Goal: Task Accomplishment & Management: Use online tool/utility

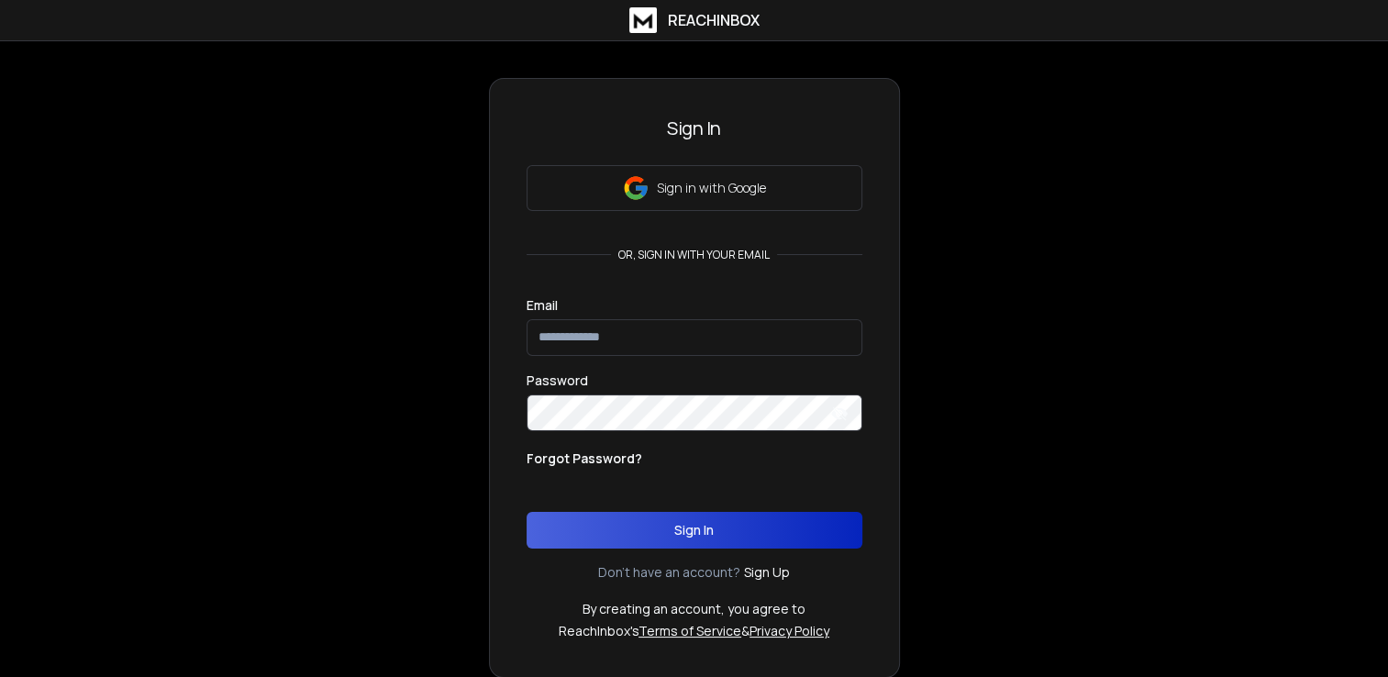
click at [660, 324] on input "email" at bounding box center [694, 337] width 336 height 37
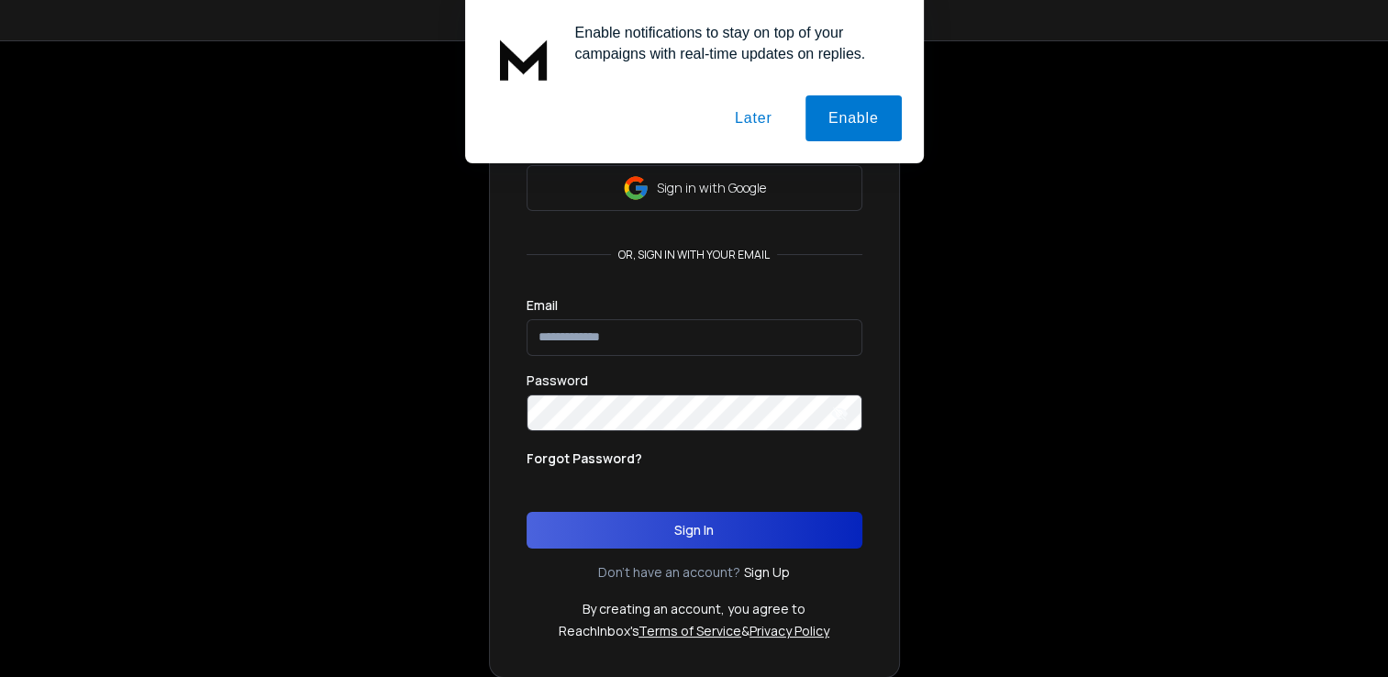
click at [756, 107] on button "Later" at bounding box center [753, 118] width 83 height 46
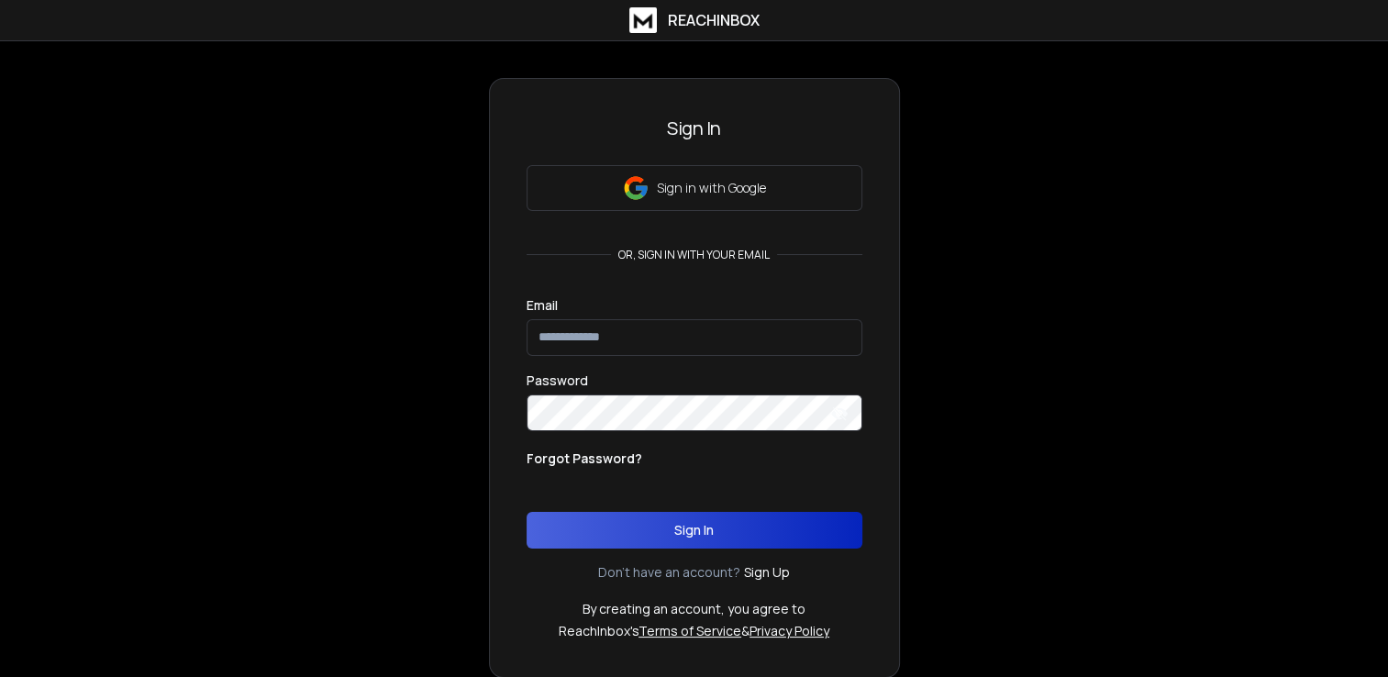
click at [565, 334] on input "email" at bounding box center [694, 337] width 336 height 37
paste input "**********"
click at [762, 532] on button "Sign In" at bounding box center [694, 530] width 336 height 37
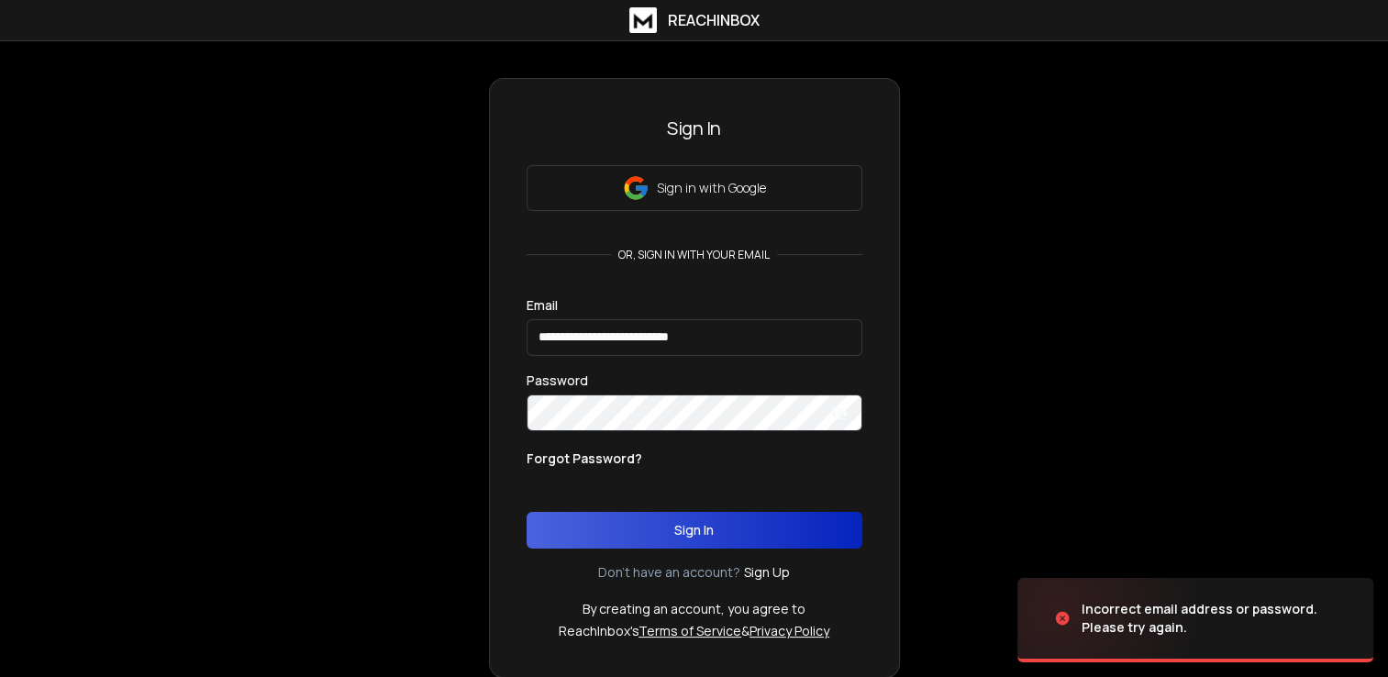
click at [844, 415] on icon at bounding box center [839, 413] width 17 height 11
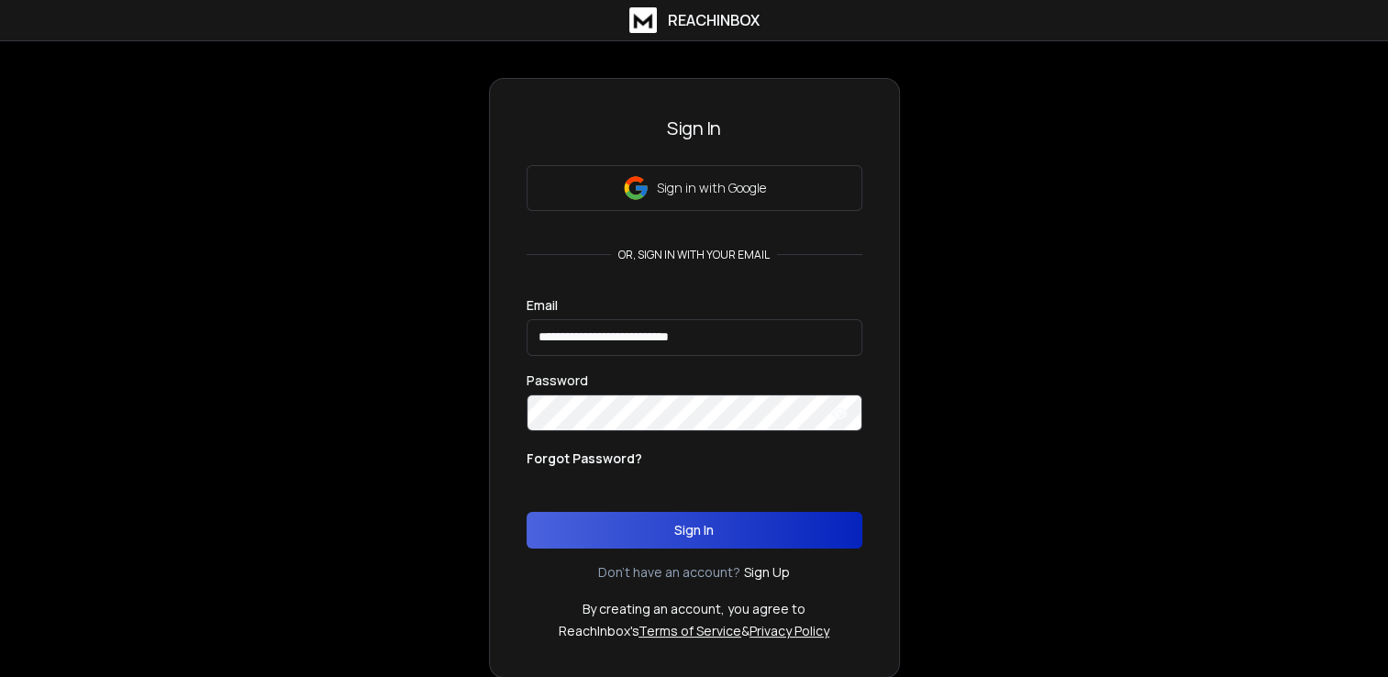
click at [835, 380] on div "Password" at bounding box center [694, 380] width 336 height 13
click at [835, 414] on icon at bounding box center [839, 413] width 17 height 11
click at [707, 336] on input "**********" at bounding box center [694, 337] width 336 height 37
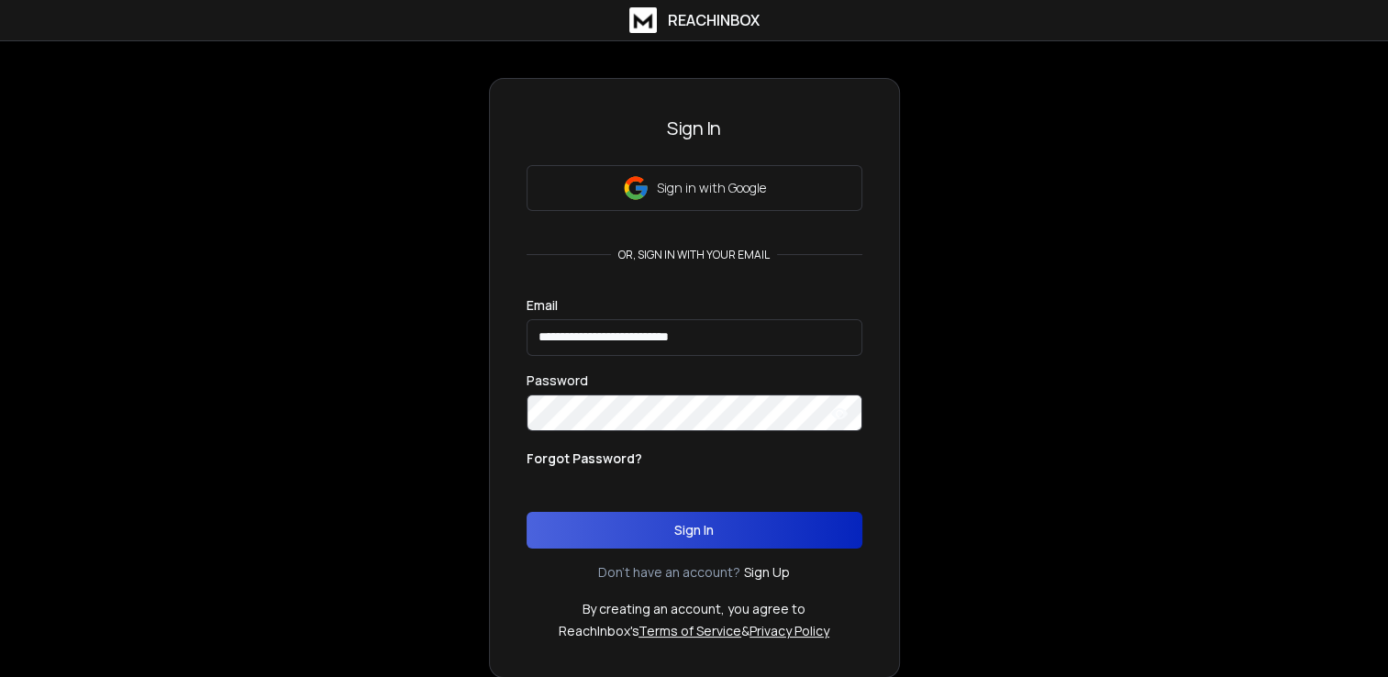
click at [707, 336] on input "**********" at bounding box center [694, 337] width 336 height 37
paste input "email"
type input "**********"
click at [593, 533] on button "Sign In" at bounding box center [694, 530] width 336 height 37
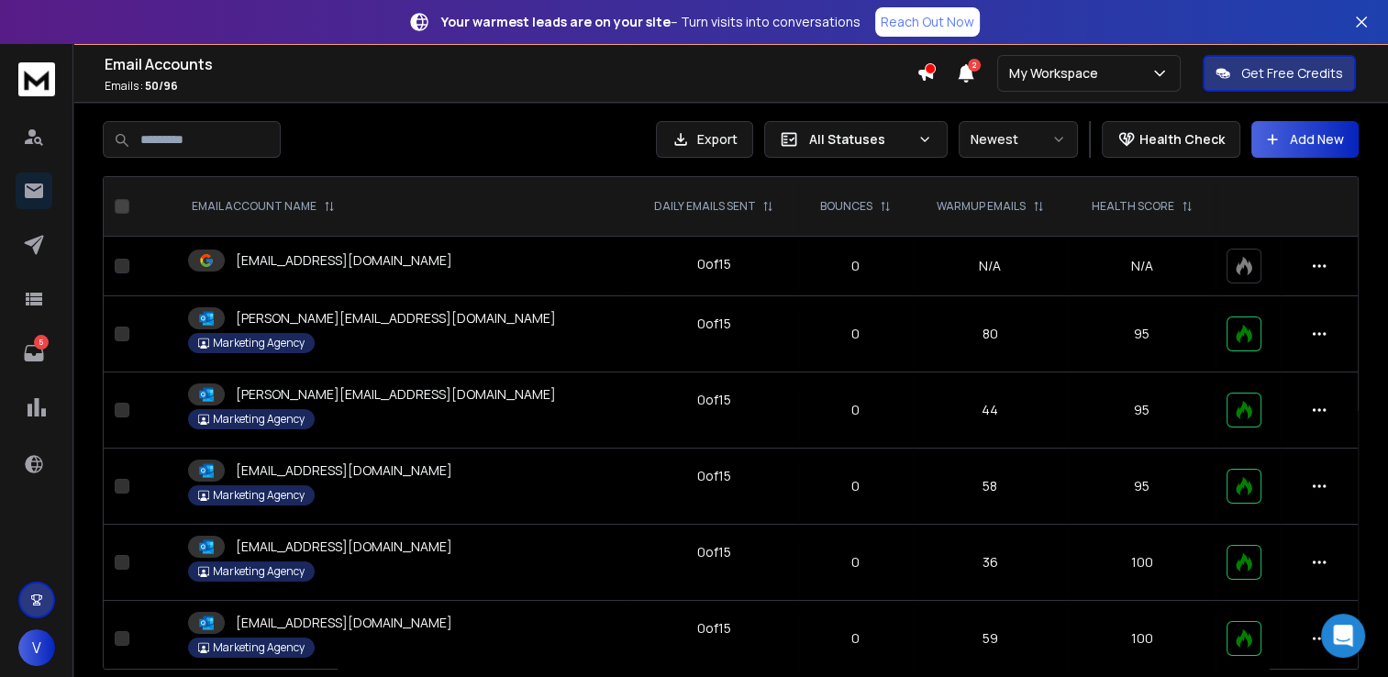
click at [1338, 134] on button "Add New" at bounding box center [1304, 139] width 107 height 37
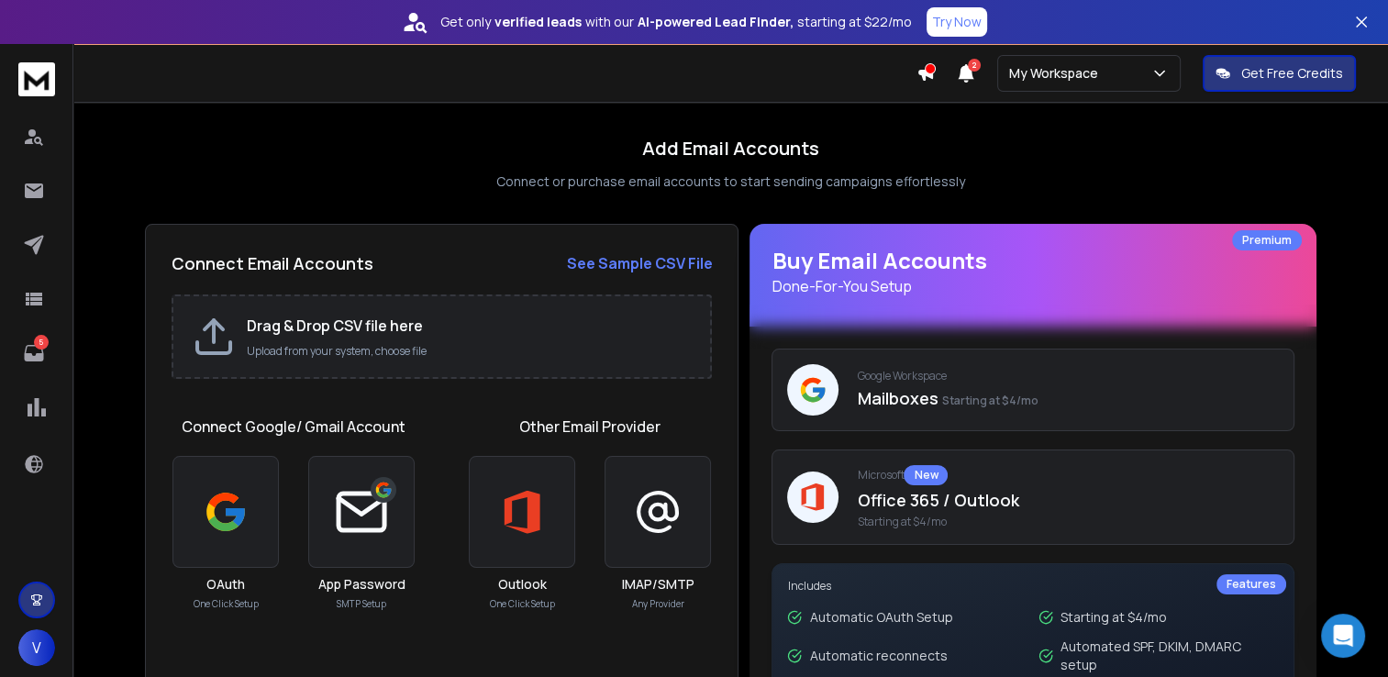
click at [267, 481] on div at bounding box center [225, 512] width 106 height 112
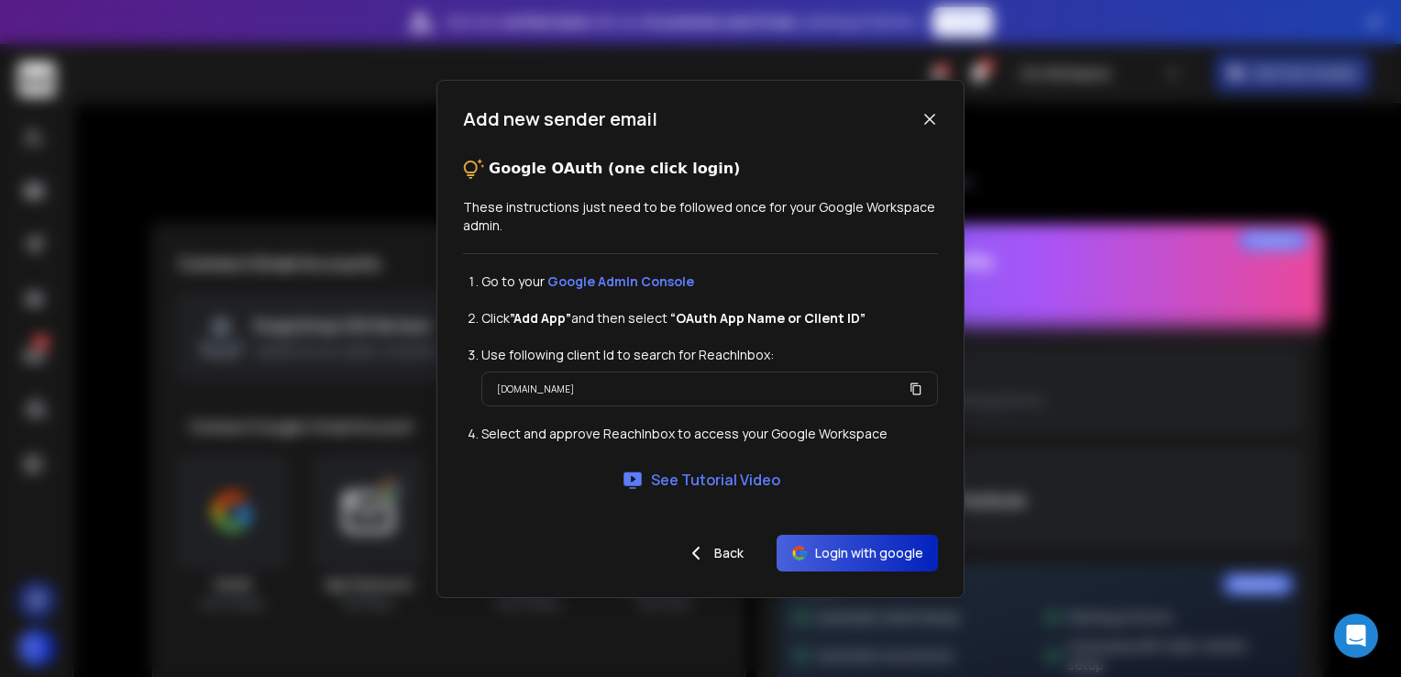
click at [834, 540] on button "Login with google" at bounding box center [857, 553] width 161 height 37
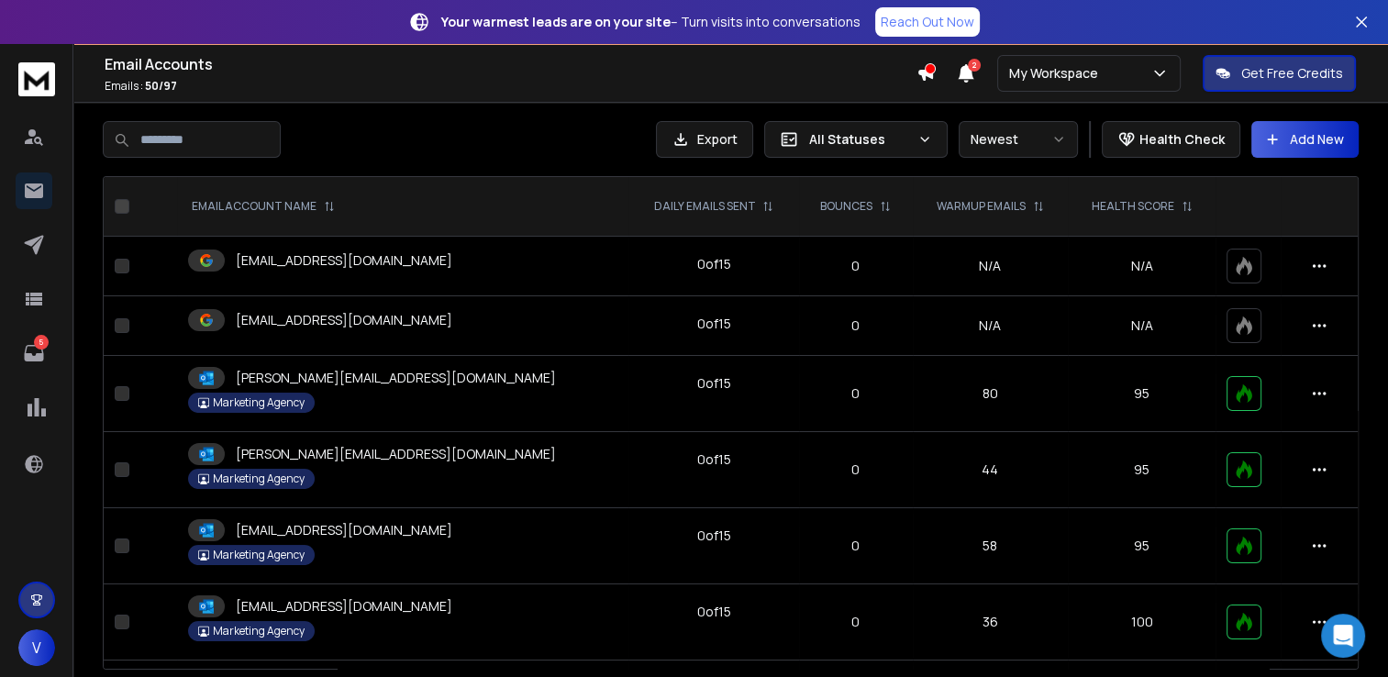
click at [1328, 144] on button "Add New" at bounding box center [1304, 139] width 107 height 37
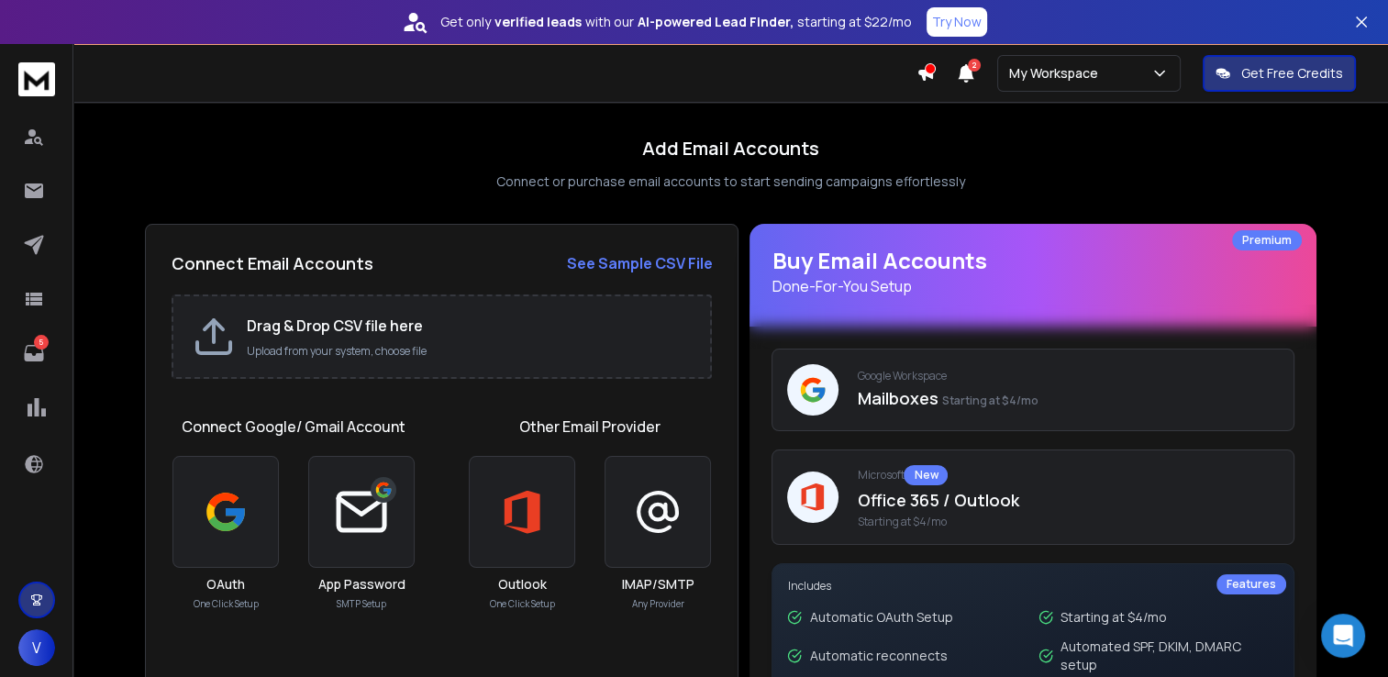
click at [227, 486] on icon at bounding box center [226, 511] width 46 height 55
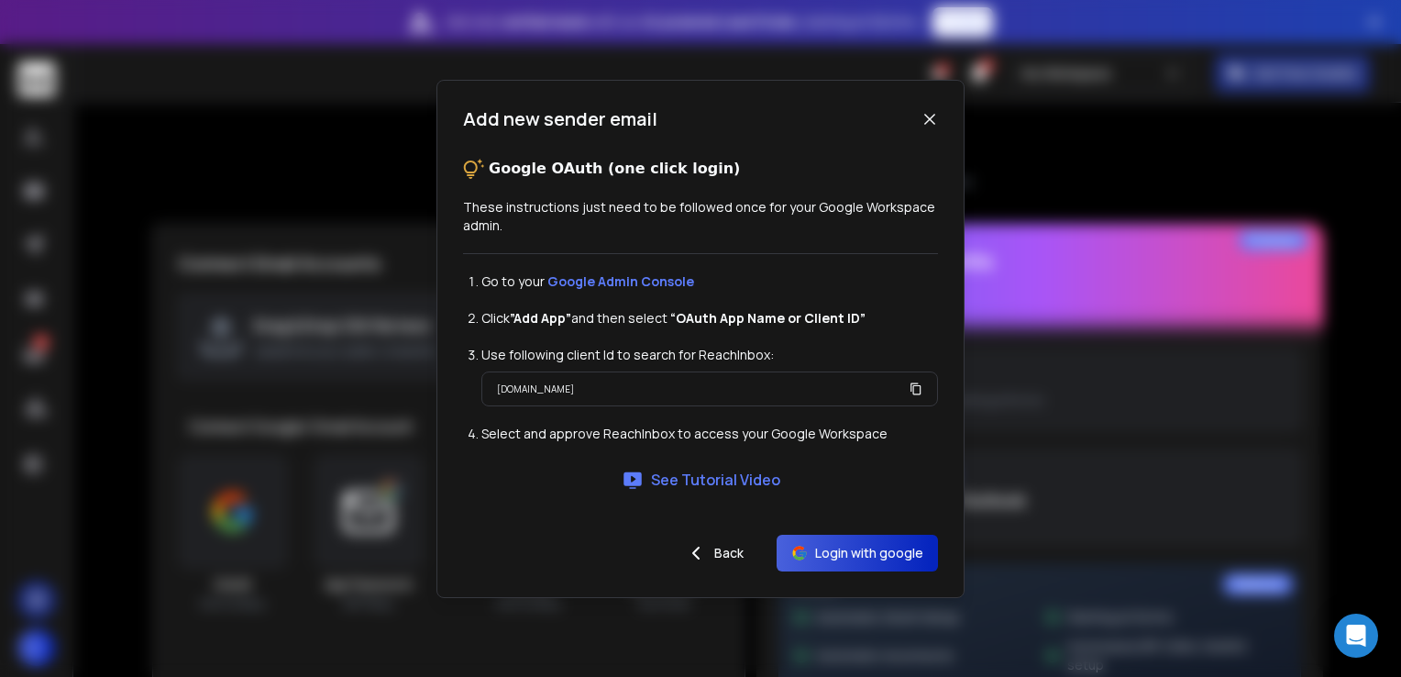
drag, startPoint x: 858, startPoint y: 548, endPoint x: 935, endPoint y: 170, distance: 386.5
click at [922, 323] on div "Google OAuth (one click login) These instructions just need to be followed once…" at bounding box center [700, 365] width 475 height 414
click at [931, 131] on div "Add new sender email" at bounding box center [700, 119] width 475 height 26
click at [931, 120] on icon at bounding box center [929, 118] width 11 height 11
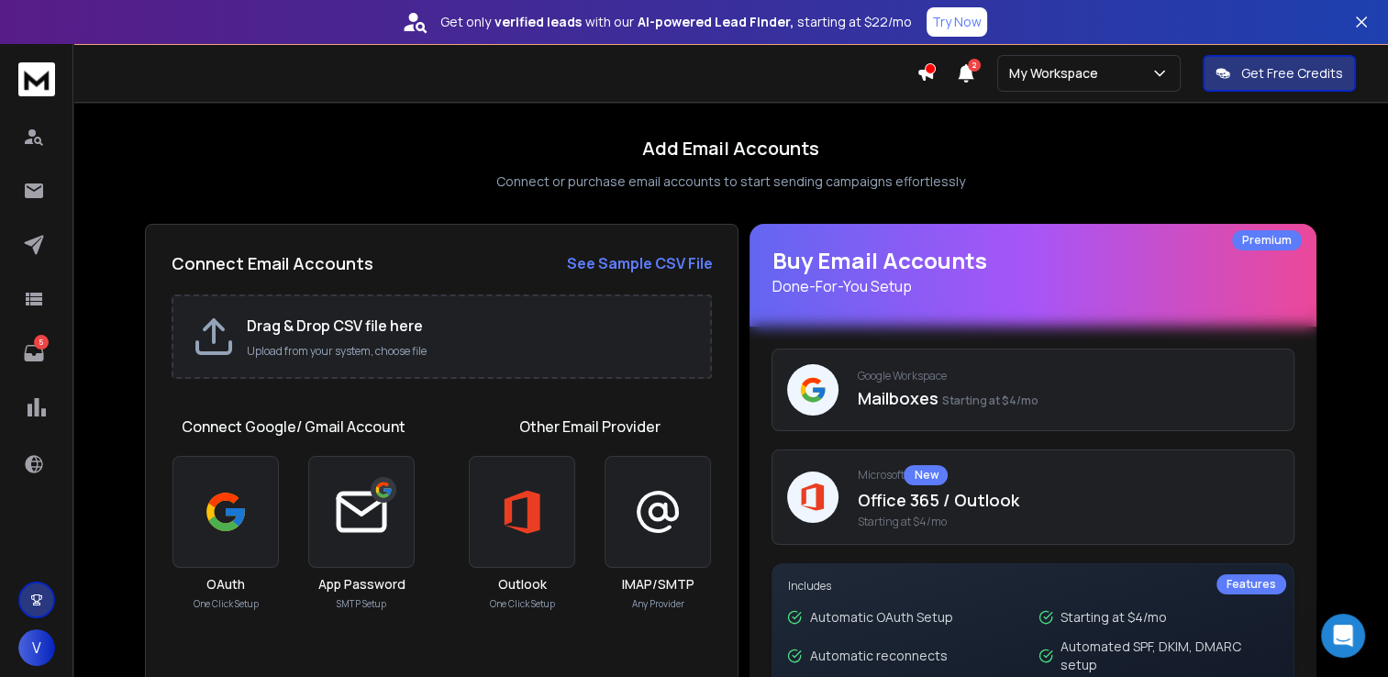
click at [453, 136] on div "Add Email Accounts Connect or purchase email accounts to start sending campaign…" at bounding box center [730, 163] width 1314 height 55
click at [37, 229] on link at bounding box center [34, 245] width 37 height 37
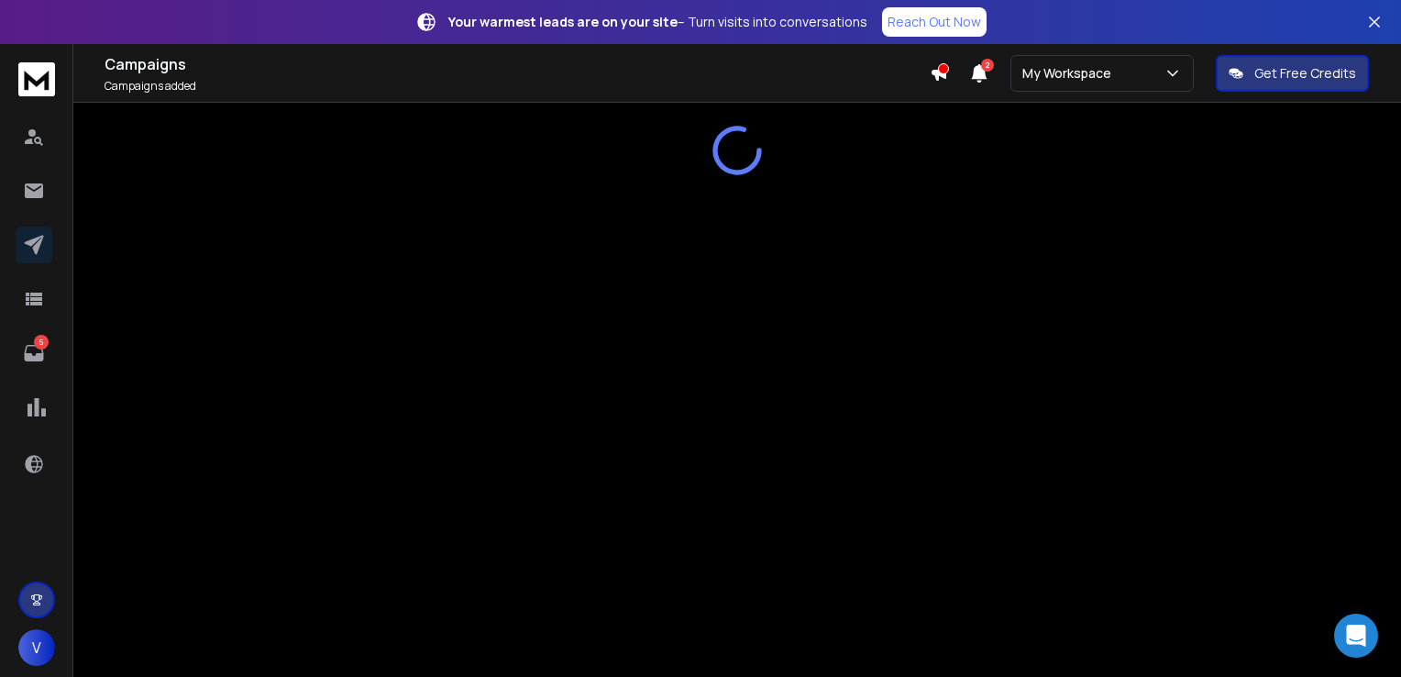
click at [55, 341] on div "5" at bounding box center [37, 356] width 42 height 43
click at [43, 340] on p "5" at bounding box center [41, 342] width 15 height 15
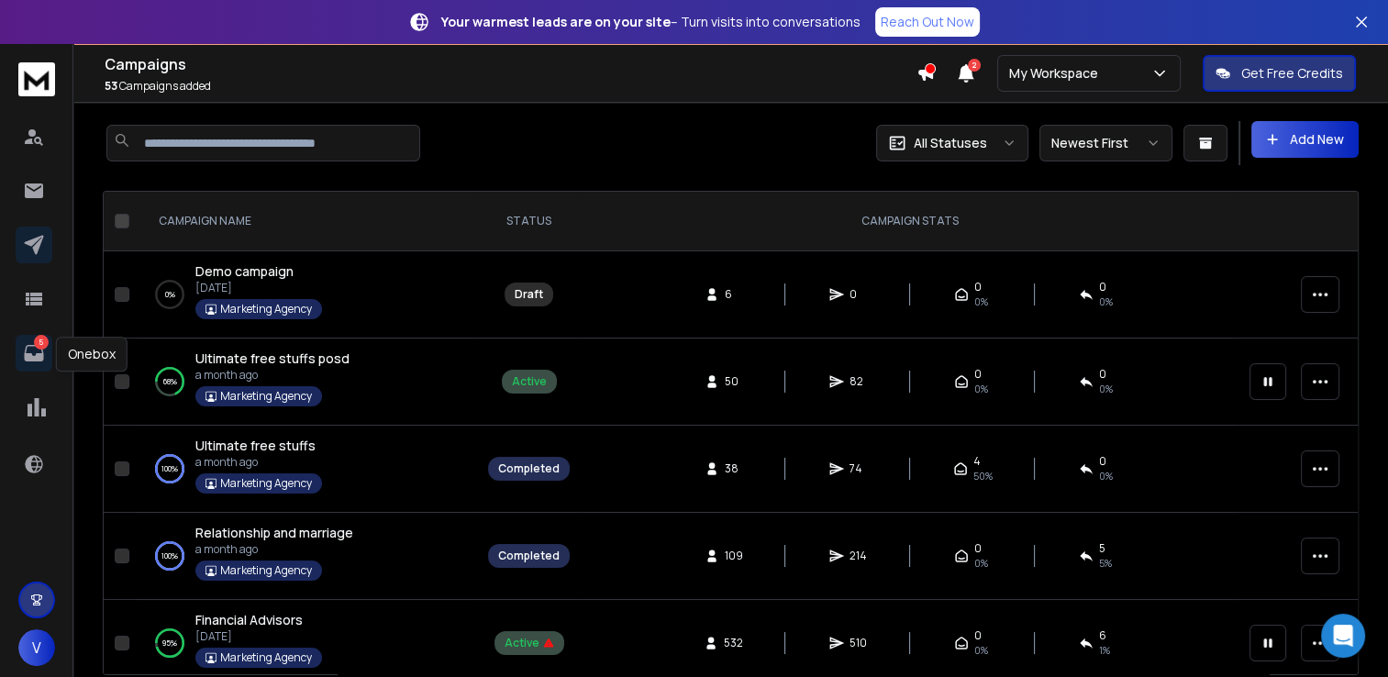
click at [18, 340] on link "5" at bounding box center [34, 353] width 37 height 37
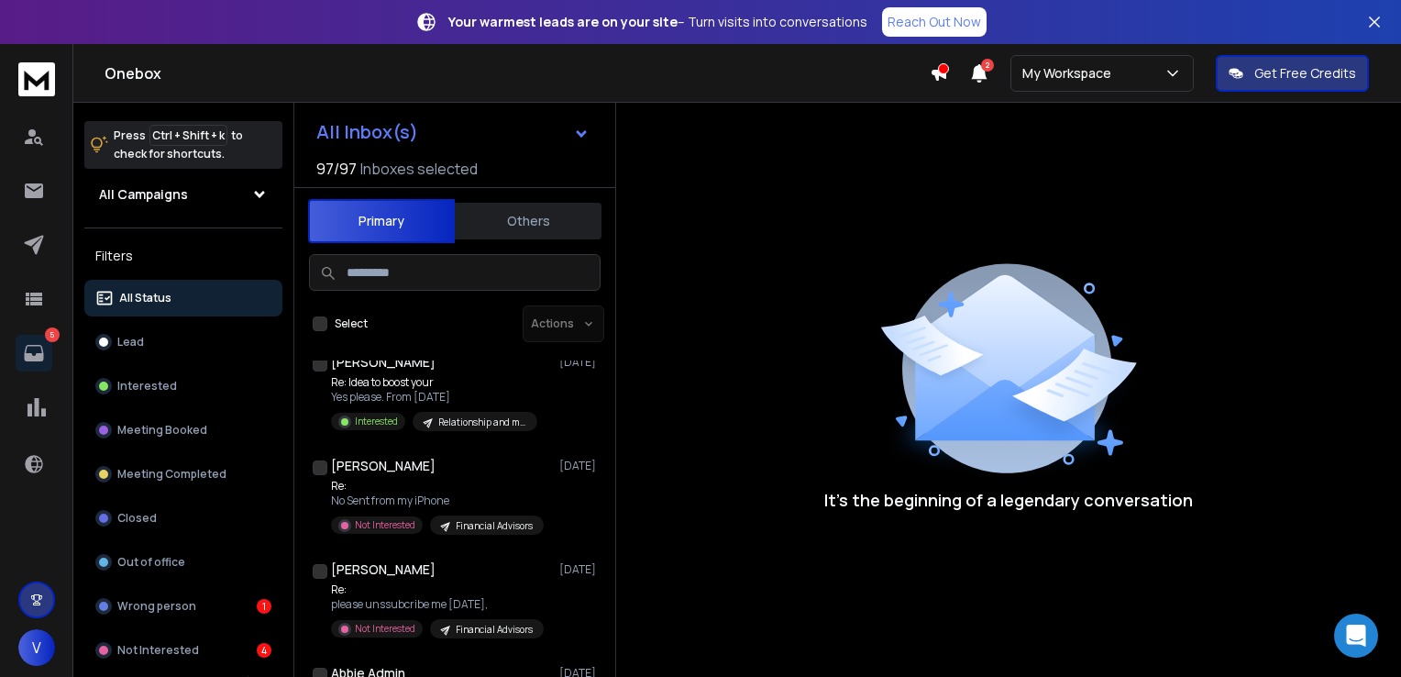
scroll to position [459, 0]
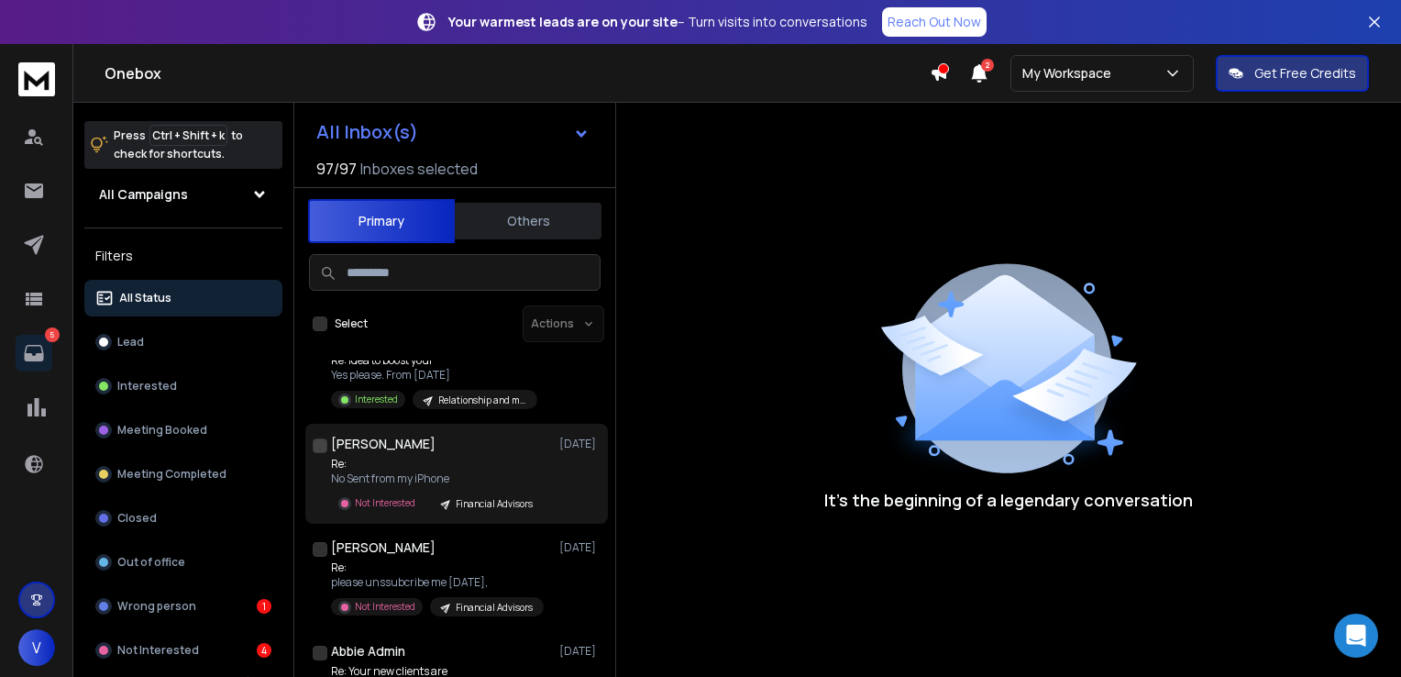
click at [541, 460] on div "Re: No Sent from my iPhone Not Interested Financial Advisors" at bounding box center [466, 485] width 270 height 56
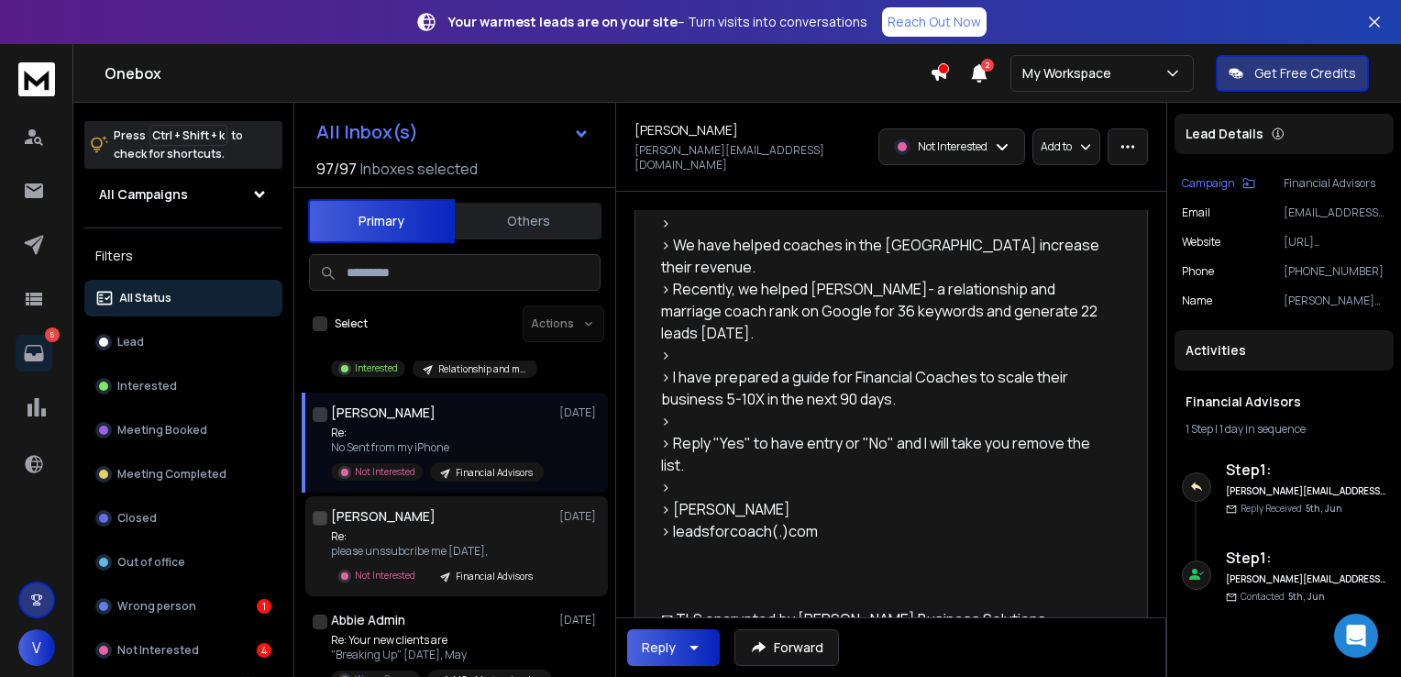
scroll to position [672, 0]
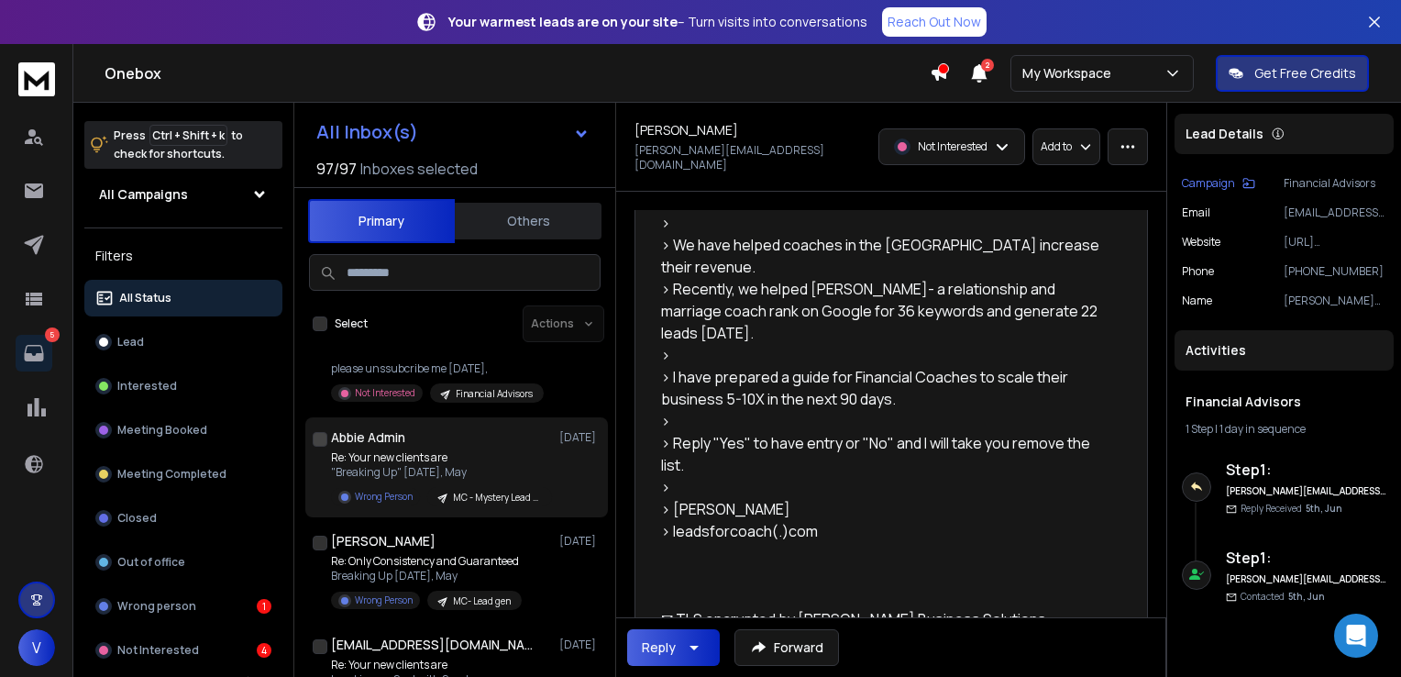
click at [489, 446] on div "Abbie Admin 29 May Re: Your new clients are "Breaking Up" On Wed, May Wrong Per…" at bounding box center [466, 467] width 270 height 78
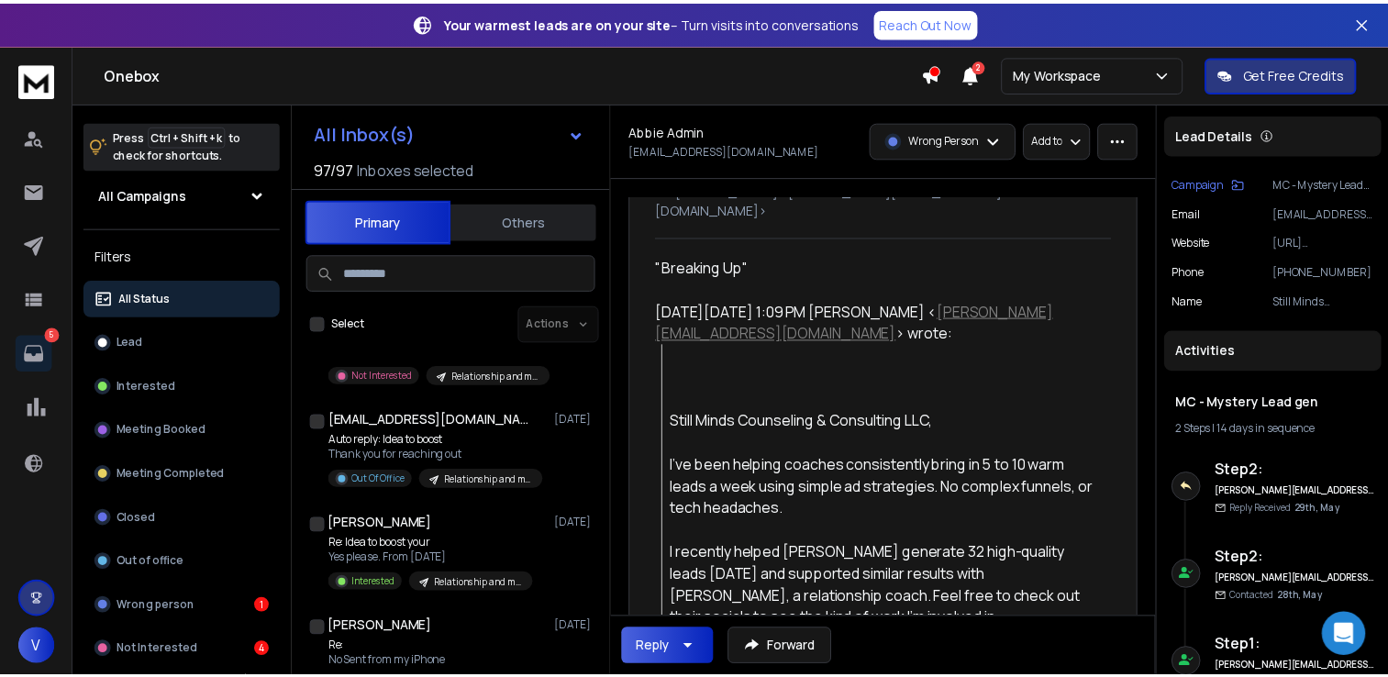
scroll to position [0, 0]
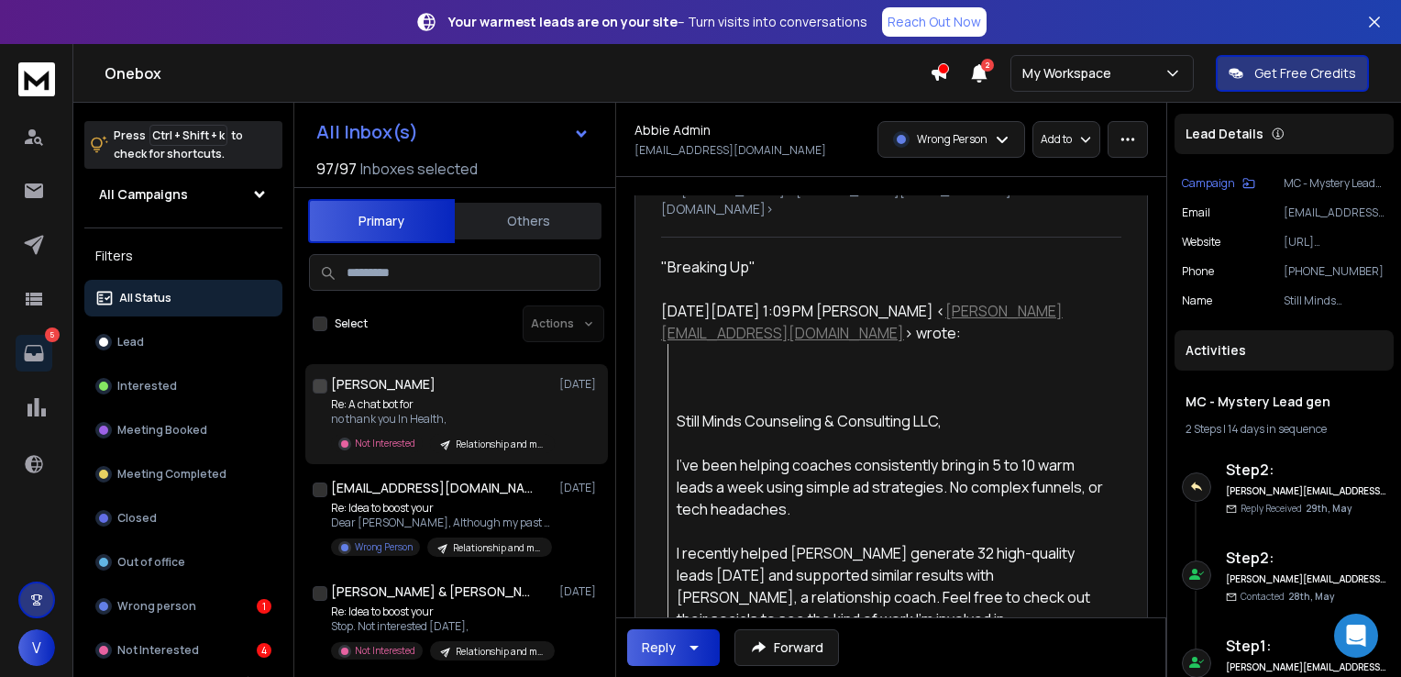
click at [414, 382] on div "Chelsey Cook 25 Aug" at bounding box center [466, 384] width 270 height 18
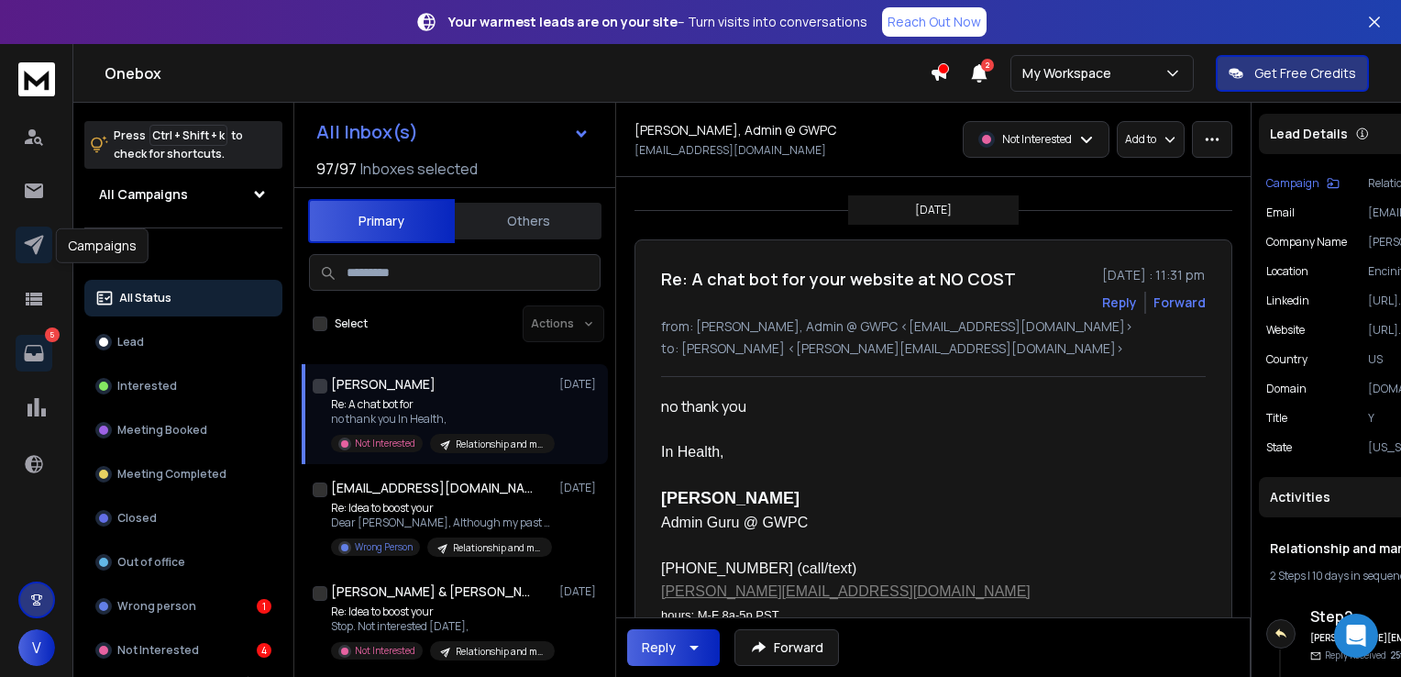
click at [37, 233] on link at bounding box center [34, 245] width 37 height 37
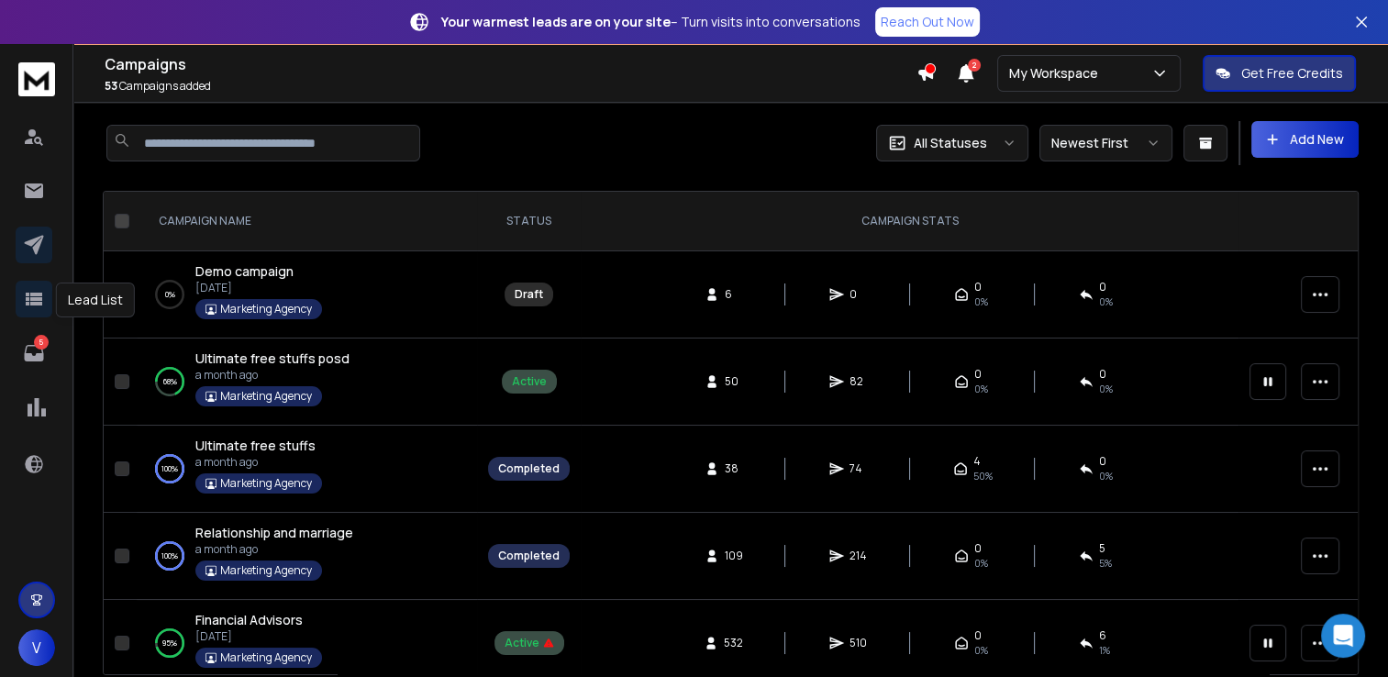
click at [40, 299] on icon at bounding box center [34, 299] width 17 height 13
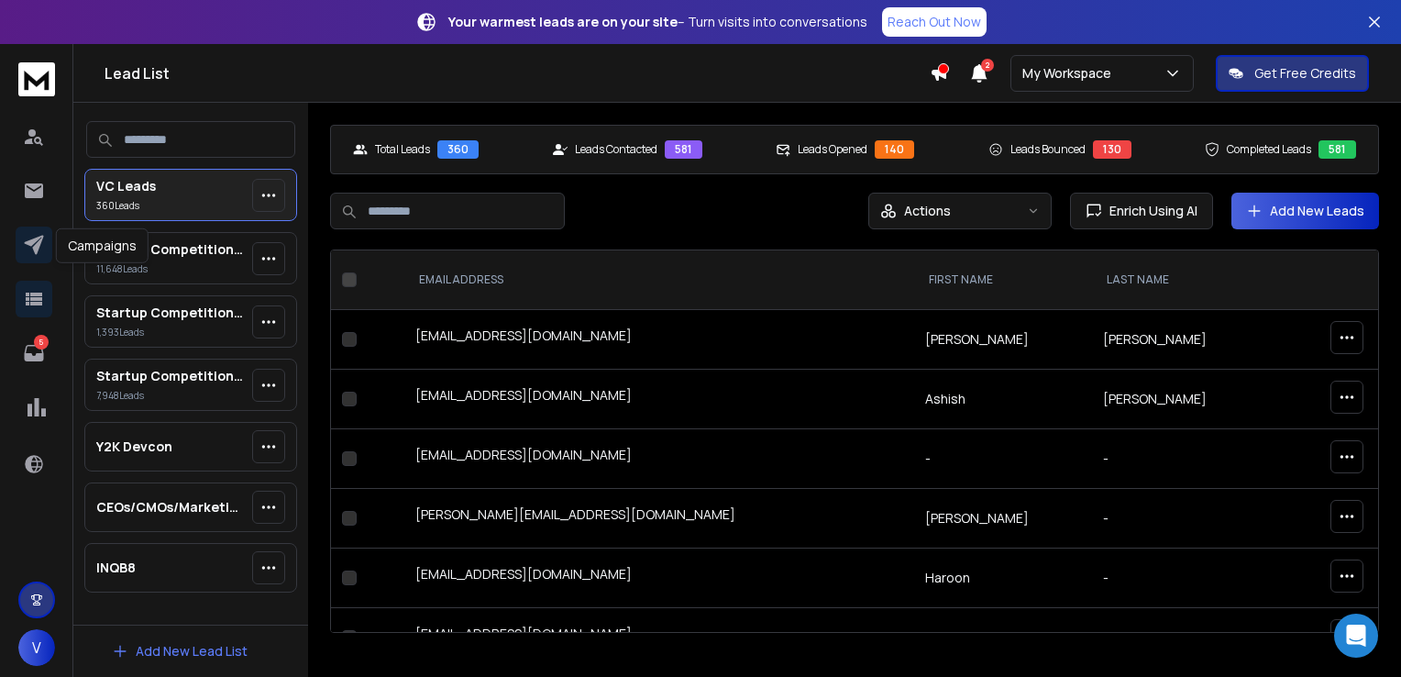
click at [34, 260] on link at bounding box center [34, 245] width 37 height 37
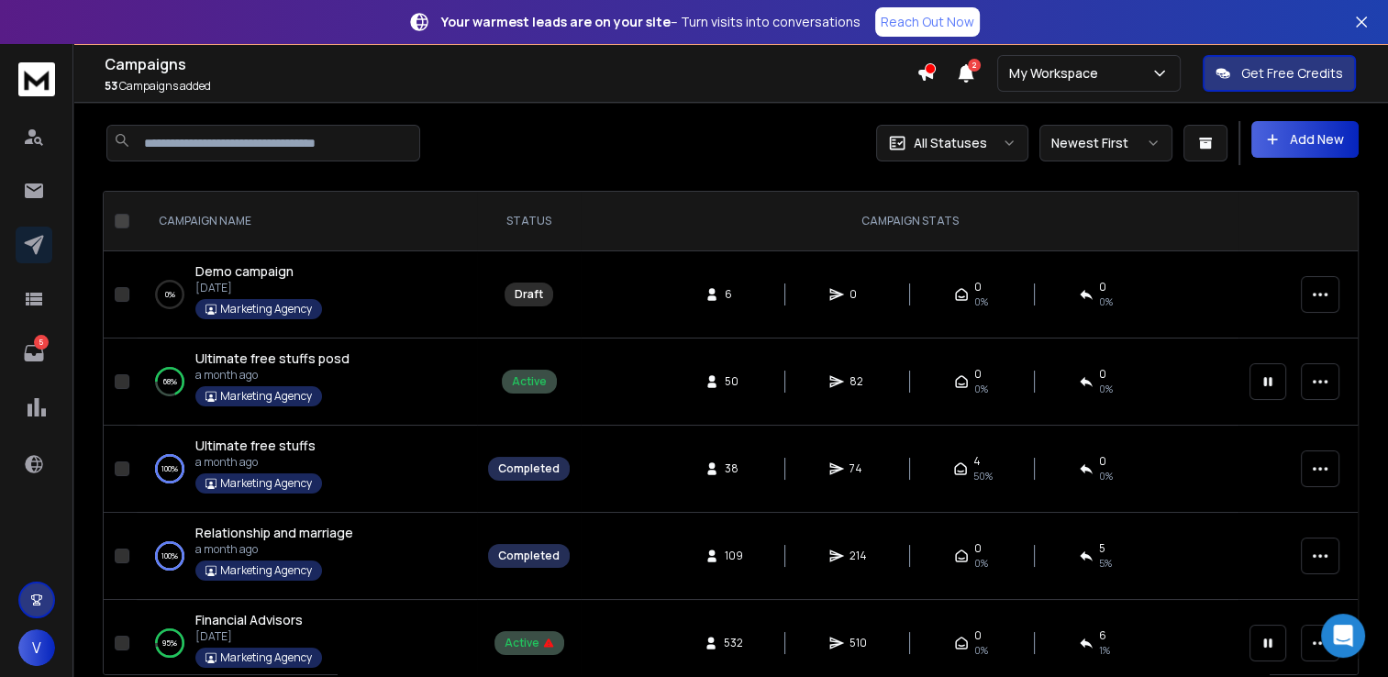
click at [1297, 144] on button "Add New" at bounding box center [1304, 139] width 107 height 37
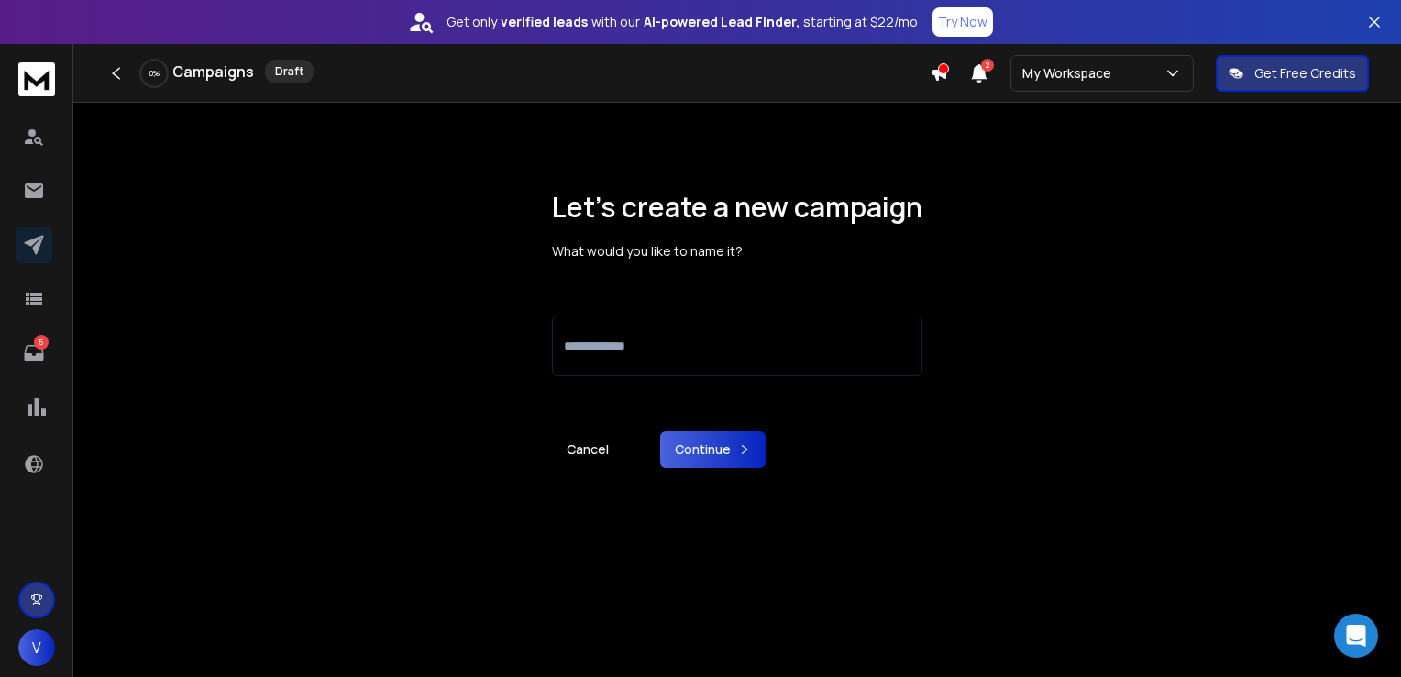
click at [613, 343] on input at bounding box center [737, 345] width 371 height 61
type input "*********"
